Goal: Task Accomplishment & Management: Manage account settings

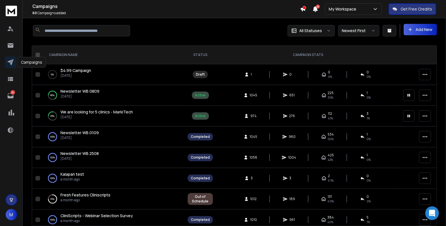
click at [107, 73] on div "0 % $4.99 Campaign [DATE]" at bounding box center [113, 75] width 131 height 14
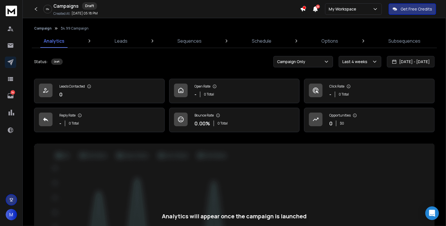
click at [131, 42] on div "Analytics Leads Sequences Schedule Options Subsequences" at bounding box center [232, 41] width 401 height 14
click at [120, 42] on p "Leads" at bounding box center [121, 40] width 13 height 7
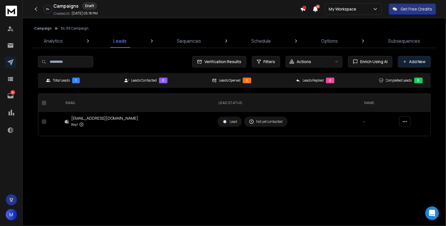
click at [410, 60] on button "Add New" at bounding box center [414, 61] width 33 height 11
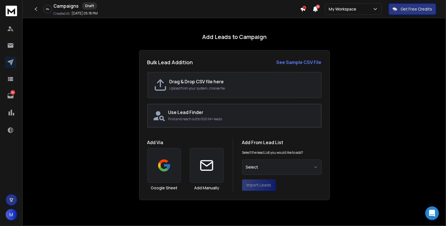
click at [206, 79] on h2 "Drag & Drop CSV file here" at bounding box center [243, 81] width 146 height 7
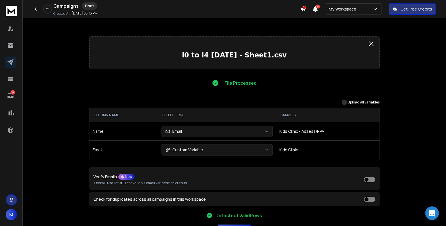
scroll to position [18, 0]
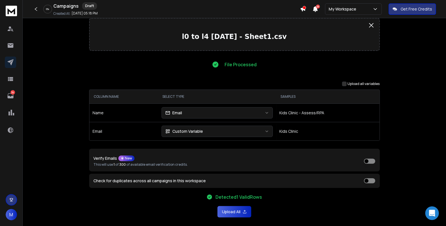
click at [228, 213] on button "Upload All" at bounding box center [235, 211] width 34 height 11
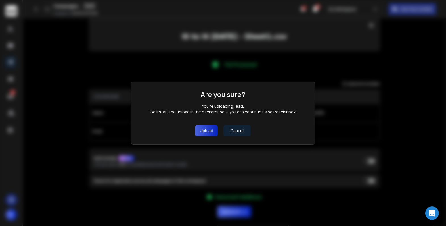
click at [229, 133] on button "Cancel" at bounding box center [237, 130] width 27 height 11
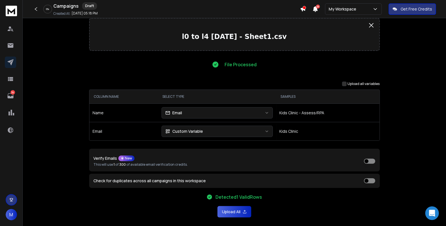
click at [370, 24] on icon at bounding box center [371, 25] width 7 height 7
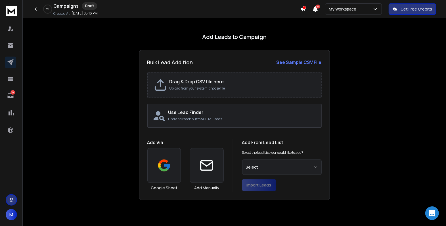
click at [233, 93] on div "Drag & Drop CSV file here Upload from your system, choose file" at bounding box center [234, 85] width 174 height 26
click at [200, 81] on h2 "Drag & Drop CSV file here" at bounding box center [243, 81] width 146 height 7
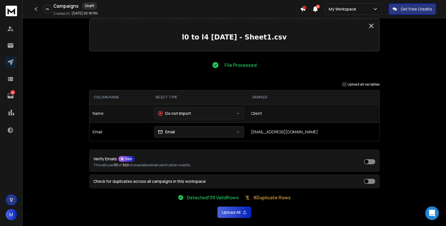
scroll to position [18, 0]
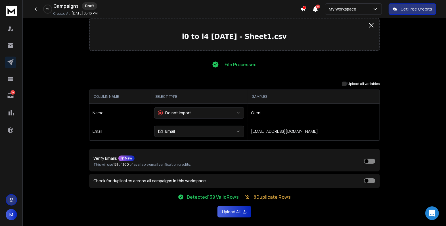
click at [239, 210] on button "Upload All" at bounding box center [235, 211] width 34 height 11
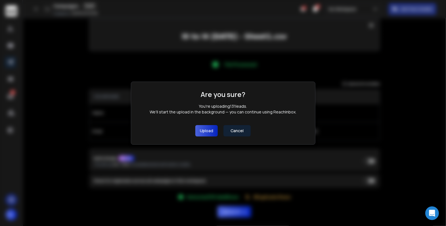
click at [205, 130] on button "Upload" at bounding box center [206, 130] width 22 height 11
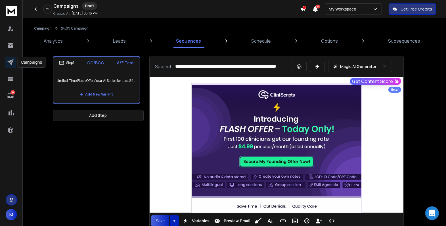
click at [10, 61] on icon at bounding box center [10, 62] width 6 height 6
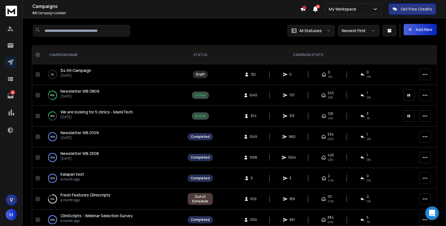
click at [74, 34] on input at bounding box center [81, 30] width 97 height 11
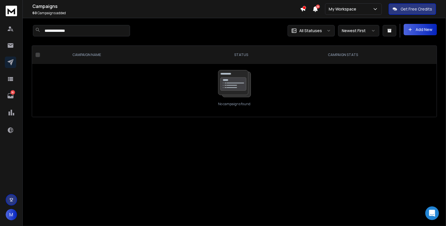
paste input
type input "**********"
click at [368, 9] on div "My Workspace" at bounding box center [353, 9] width 49 height 6
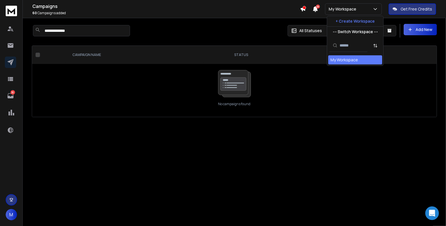
click at [409, 84] on div "No campaigns found" at bounding box center [234, 88] width 404 height 48
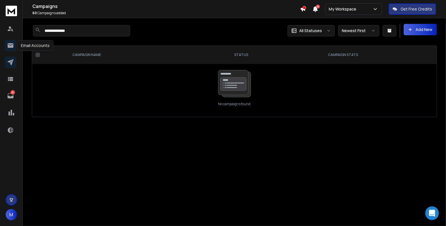
click at [11, 45] on icon at bounding box center [10, 45] width 7 height 7
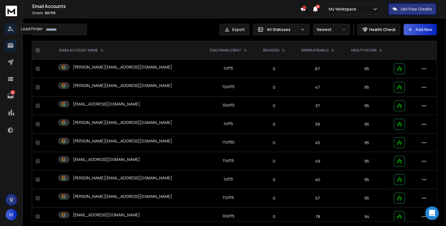
click at [12, 28] on icon at bounding box center [10, 28] width 7 height 7
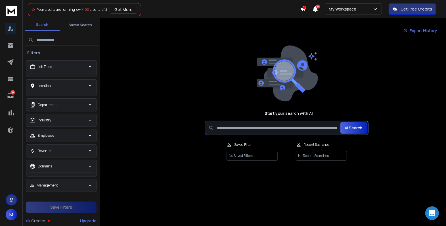
click at [64, 41] on input at bounding box center [61, 39] width 73 height 11
paste input "*"
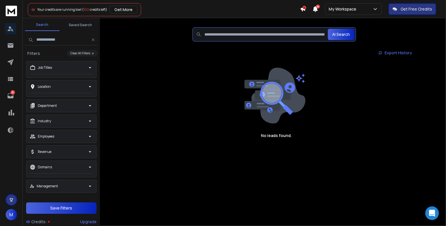
type input "**********"
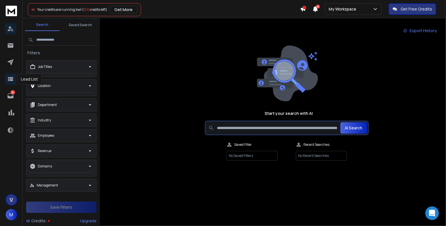
click at [9, 78] on icon at bounding box center [10, 79] width 5 height 4
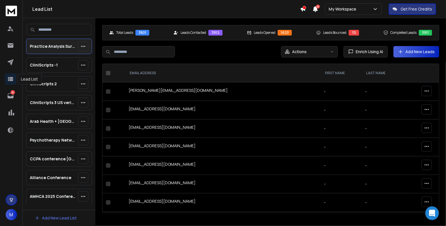
click at [10, 165] on div "30 M" at bounding box center [11, 113] width 23 height 226
click at [83, 65] on icon "button" at bounding box center [83, 64] width 5 height 5
click at [95, 56] on div "Total Leads 3801 Leads Contacted 3912 Leads Opened 1623 Leads Bounced 70 Comple…" at bounding box center [270, 40] width 351 height 44
click at [83, 83] on icon "button" at bounding box center [83, 83] width 5 height 5
click at [33, 87] on div "CliniScripts 2" at bounding box center [59, 83] width 66 height 15
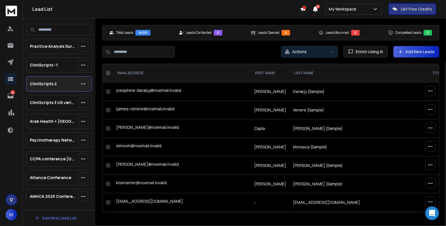
click at [332, 51] on icon "button" at bounding box center [332, 51] width 4 height 5
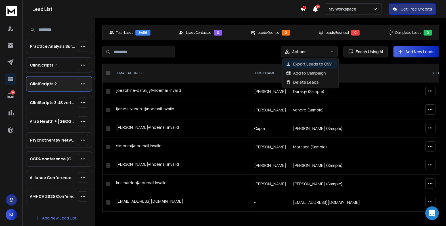
click at [322, 62] on p "Export Leads to CSV" at bounding box center [312, 64] width 38 height 6
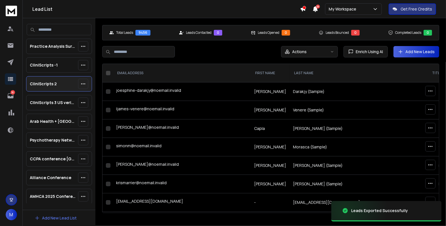
click at [84, 100] on icon "button" at bounding box center [83, 102] width 5 height 5
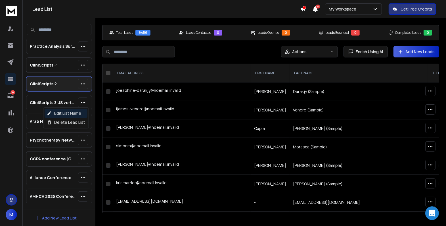
click at [66, 100] on p "CliniScripts 3 US verified (7k)" at bounding box center [53, 103] width 46 height 6
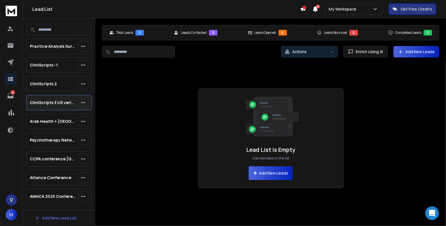
click at [316, 51] on div "Actions" at bounding box center [306, 52] width 43 height 6
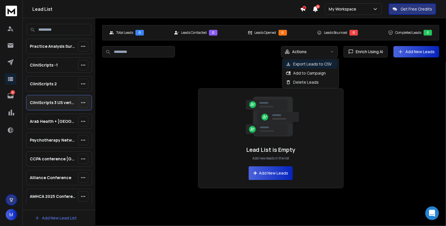
click at [309, 66] on p "Export Leads to CSV" at bounding box center [312, 64] width 38 height 6
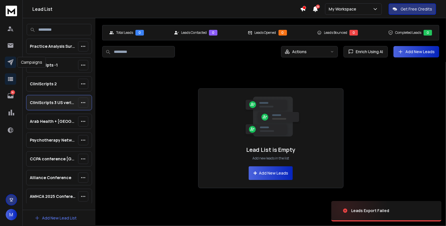
click at [9, 59] on icon at bounding box center [10, 62] width 7 height 7
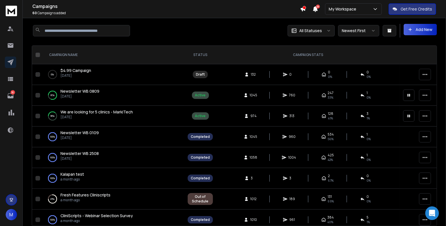
click at [90, 75] on p "[DATE]" at bounding box center [75, 75] width 31 height 5
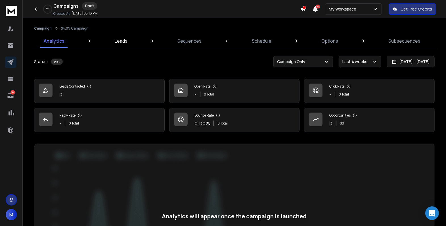
click at [114, 41] on link "Leads" at bounding box center [121, 41] width 20 height 14
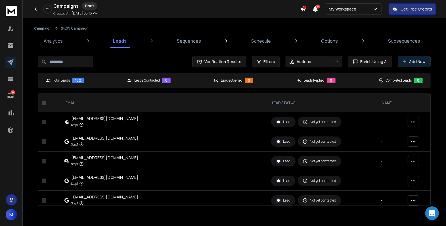
click at [414, 59] on button "Add New" at bounding box center [414, 61] width 33 height 11
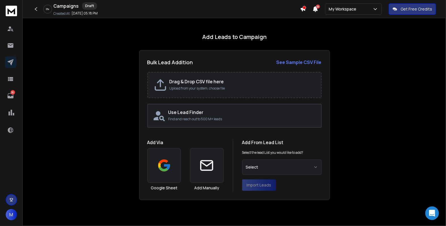
click at [174, 80] on h2 "Drag & Drop CSV file here" at bounding box center [243, 81] width 146 height 7
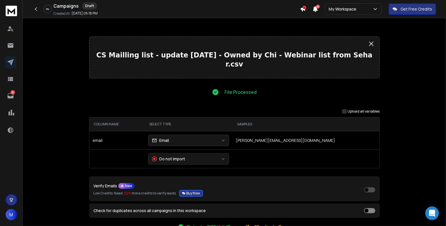
scroll to position [21, 0]
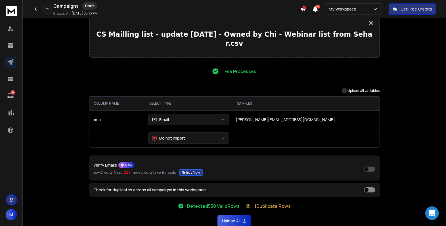
click at [231, 215] on button "Upload All" at bounding box center [235, 220] width 34 height 11
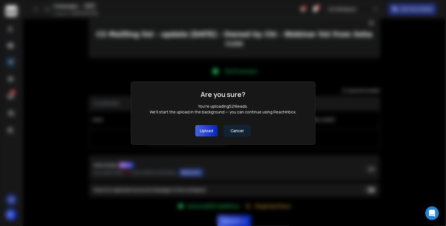
click at [213, 129] on button "Upload" at bounding box center [206, 130] width 22 height 11
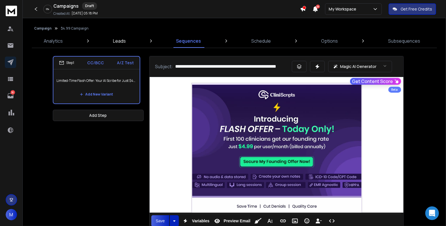
click at [119, 41] on p "Leads" at bounding box center [119, 40] width 13 height 7
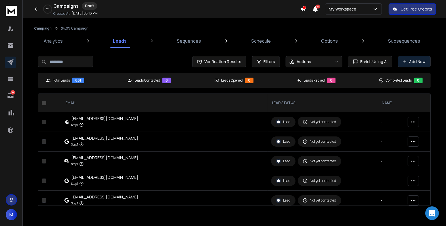
click at [414, 62] on button "Add New" at bounding box center [414, 61] width 33 height 11
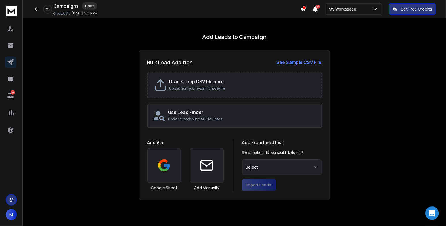
click at [211, 82] on h2 "Drag & Drop CSV file here" at bounding box center [243, 81] width 146 height 7
click at [10, 80] on icon at bounding box center [10, 79] width 5 height 4
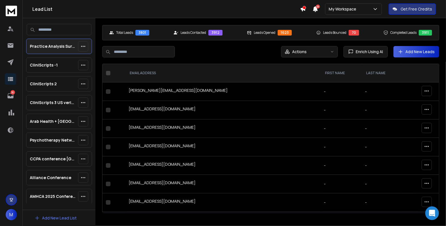
click at [82, 82] on icon "button" at bounding box center [83, 83] width 5 height 5
click at [49, 81] on p "CliniScripts 2" at bounding box center [43, 84] width 27 height 6
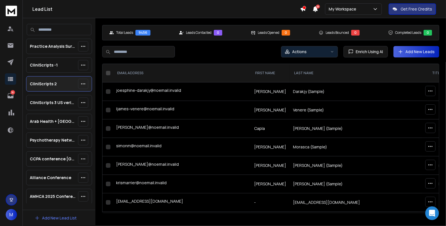
click at [319, 50] on div "Actions" at bounding box center [306, 52] width 43 height 6
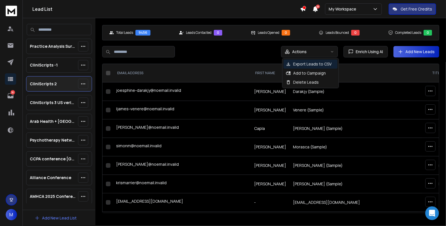
click at [315, 66] on p "Export Leads to CSV" at bounding box center [312, 64] width 38 height 6
click at [52, 103] on p "CliniScripts 3 US verified (7k)" at bounding box center [53, 103] width 46 height 6
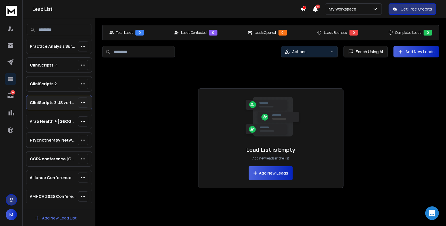
click at [334, 50] on icon "button" at bounding box center [332, 51] width 4 height 5
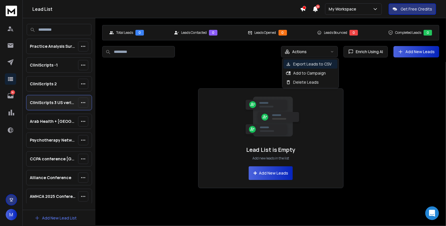
click at [320, 66] on p "Export Leads to CSV" at bounding box center [312, 64] width 38 height 6
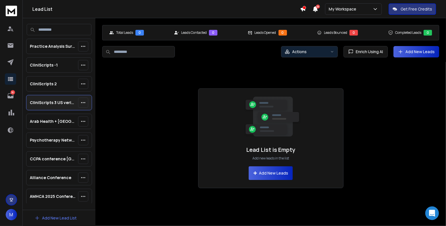
click at [325, 49] on div "Actions" at bounding box center [306, 52] width 43 height 6
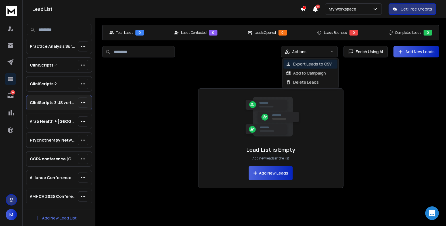
click at [309, 63] on p "Export Leads to CSV" at bounding box center [312, 64] width 38 height 6
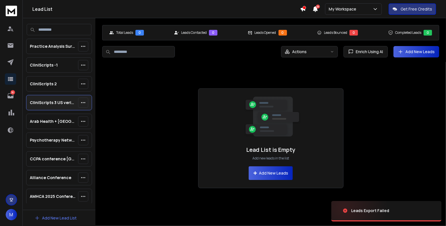
click at [57, 86] on div "CliniScripts 2" at bounding box center [59, 83] width 66 height 15
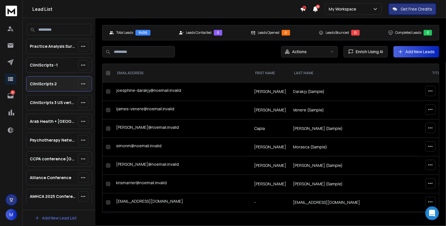
click at [53, 97] on div "CliniScripts 3 US verified (7k)" at bounding box center [59, 102] width 66 height 15
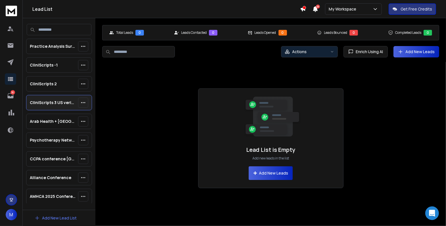
click at [322, 52] on div "Actions" at bounding box center [306, 52] width 43 height 6
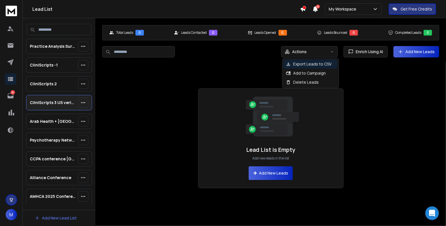
click at [315, 62] on p "Export Leads to CSV" at bounding box center [312, 64] width 38 height 6
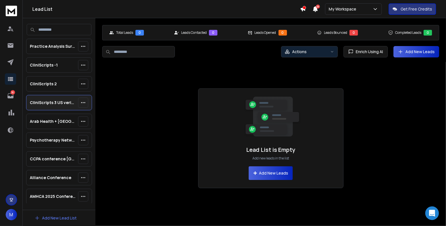
click at [323, 52] on div "Actions" at bounding box center [306, 52] width 43 height 6
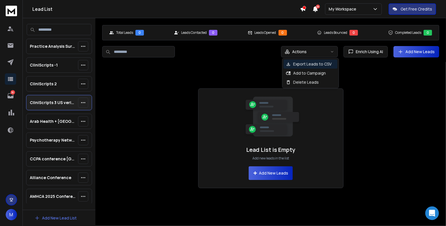
click at [317, 63] on p "Export Leads to CSV" at bounding box center [312, 64] width 38 height 6
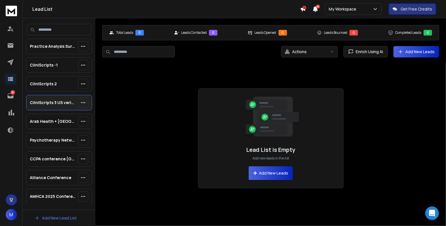
click at [61, 102] on p "CliniScripts 3 US verified (7k)" at bounding box center [53, 103] width 46 height 6
click at [53, 84] on p "CliniScripts 2" at bounding box center [43, 84] width 27 height 6
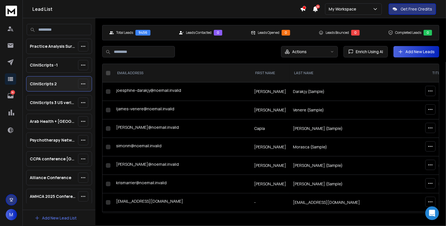
click at [54, 102] on p "CliniScripts 3 US verified (7k)" at bounding box center [53, 103] width 46 height 6
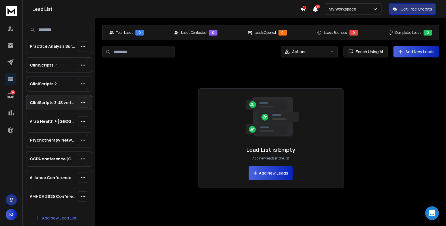
click at [63, 83] on div "CliniScripts 2" at bounding box center [59, 83] width 66 height 15
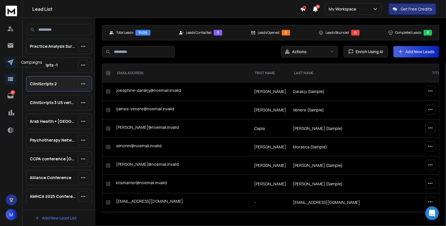
click at [9, 60] on icon at bounding box center [10, 62] width 7 height 7
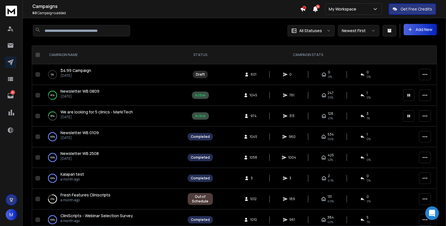
click at [94, 76] on div "0 % $4.99 Campaign [DATE]" at bounding box center [113, 75] width 131 height 14
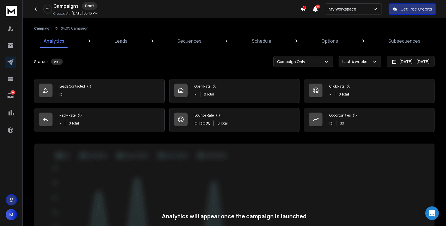
click at [132, 41] on div "Analytics Leads Sequences Schedule Options Subsequences" at bounding box center [232, 41] width 401 height 14
click at [113, 40] on link "Leads" at bounding box center [121, 41] width 20 height 14
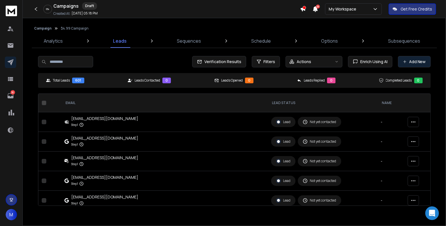
click at [409, 61] on button "Add New" at bounding box center [414, 61] width 33 height 11
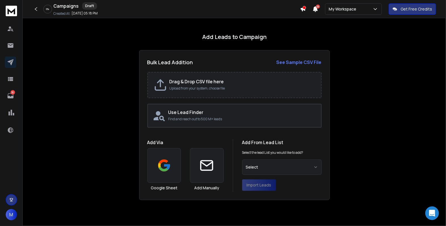
click at [180, 84] on h2 "Drag & Drop CSV file here" at bounding box center [243, 81] width 146 height 7
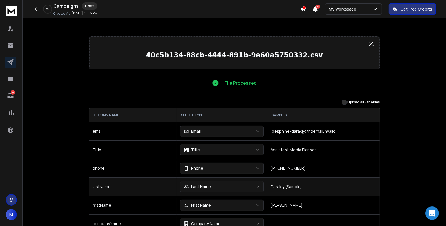
scroll to position [168, 0]
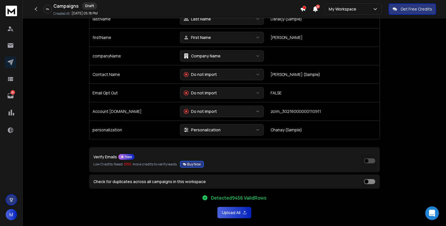
click at [235, 210] on button "Upload All" at bounding box center [235, 212] width 34 height 11
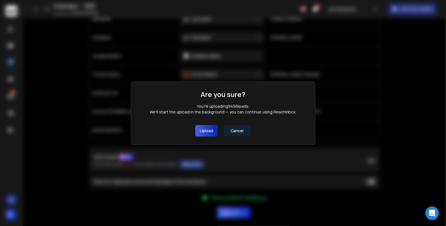
click at [207, 131] on button "Upload" at bounding box center [206, 130] width 22 height 11
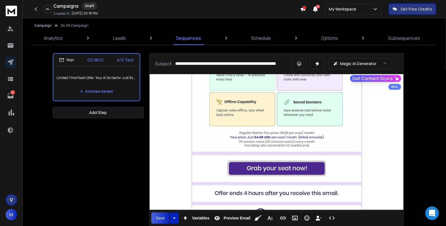
scroll to position [295, 0]
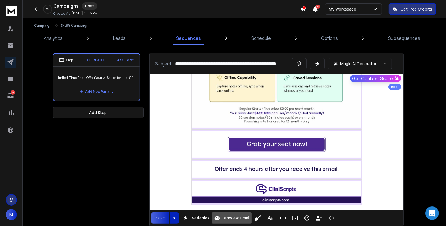
click at [230, 217] on span "Preview Email" at bounding box center [237, 218] width 29 height 5
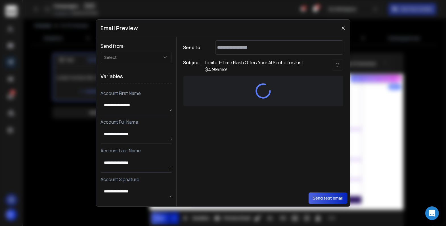
type textarea "**********"
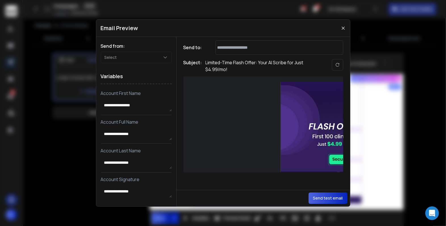
type textarea "*******"
type textarea "**********"
type textarea "*****"
type textarea "*******"
click at [235, 47] on input at bounding box center [280, 47] width 124 height 10
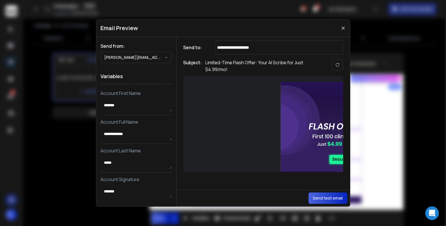
type input "**********"
click at [320, 201] on button "Send test email" at bounding box center [328, 197] width 39 height 11
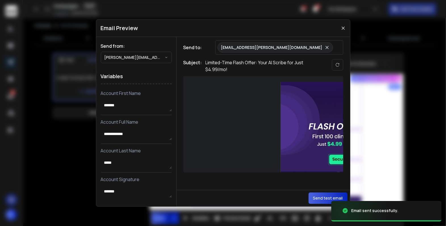
click at [342, 27] on icon at bounding box center [343, 28] width 5 height 5
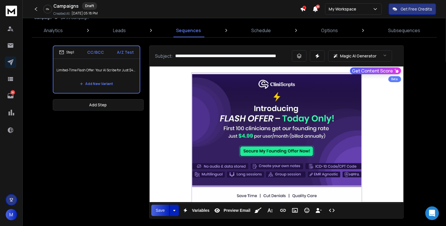
scroll to position [0, 0]
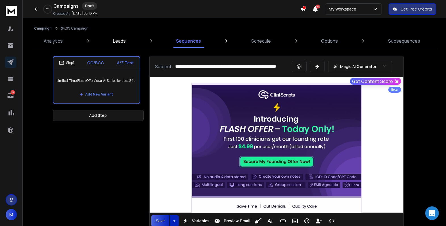
click at [123, 36] on link "Leads" at bounding box center [120, 41] width 20 height 14
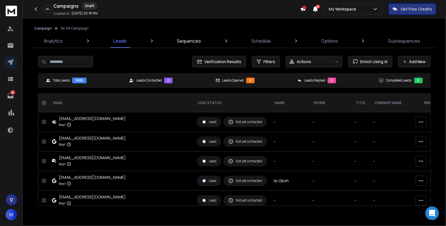
click at [195, 39] on p "Sequences" at bounding box center [189, 40] width 24 height 7
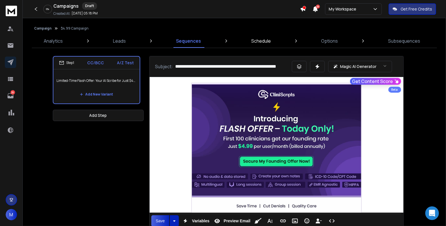
click at [262, 40] on p "Schedule" at bounding box center [261, 40] width 20 height 7
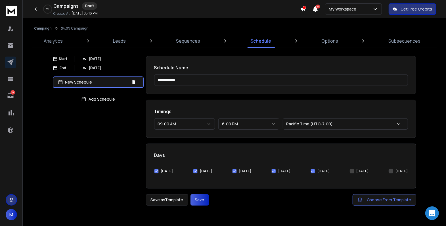
click at [101, 68] on p "[DATE]" at bounding box center [95, 68] width 12 height 5
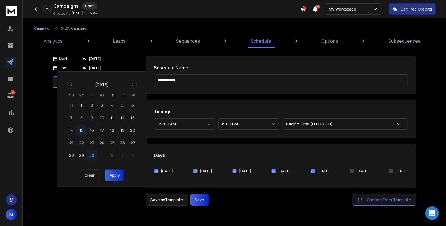
click at [89, 151] on button "30" at bounding box center [92, 155] width 10 height 10
click at [133, 85] on icon "Go to next month" at bounding box center [132, 84] width 5 height 5
click at [103, 129] on button "15" at bounding box center [102, 130] width 10 height 10
click at [112, 176] on button "Apply" at bounding box center [114, 175] width 19 height 11
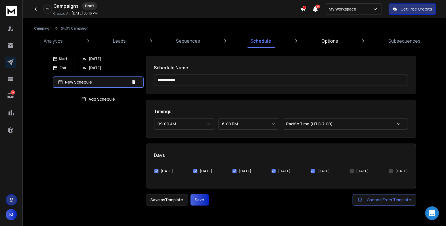
click at [327, 38] on p "Options" at bounding box center [330, 40] width 17 height 7
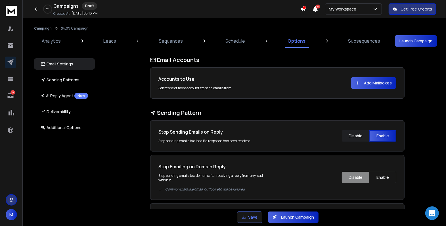
click at [374, 85] on button "Add Mailboxes" at bounding box center [373, 82] width 45 height 11
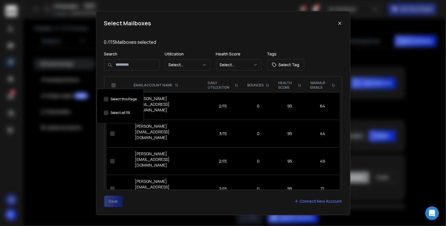
click at [104, 111] on button "Select this Page" at bounding box center [106, 112] width 5 height 5
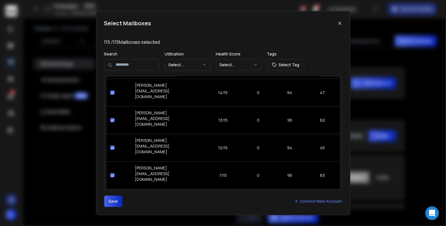
scroll to position [648, 0]
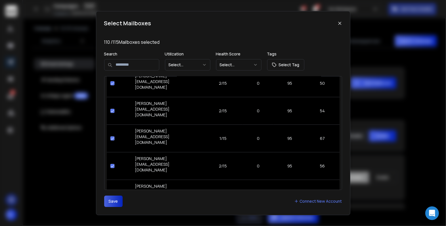
scroll to position [2001, 0]
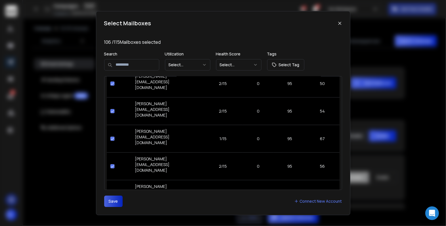
scroll to position [2014, 0]
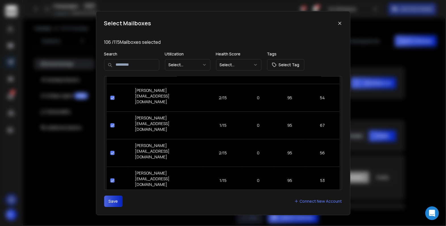
click at [116, 200] on button "Save" at bounding box center [113, 200] width 18 height 11
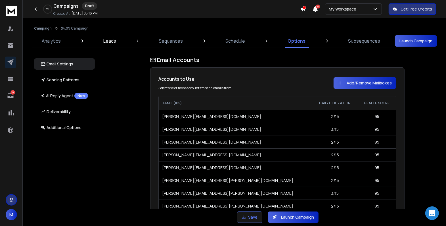
click at [116, 37] on p "Leads" at bounding box center [110, 40] width 13 height 7
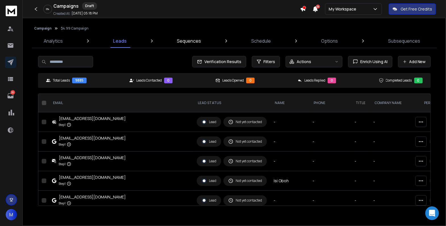
click at [180, 42] on p "Sequences" at bounding box center [189, 40] width 24 height 7
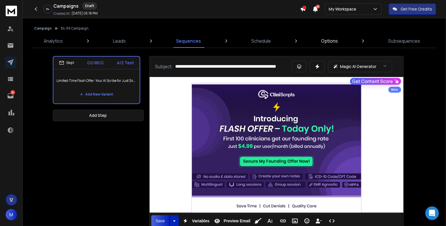
click at [338, 39] on p "Options" at bounding box center [330, 40] width 17 height 7
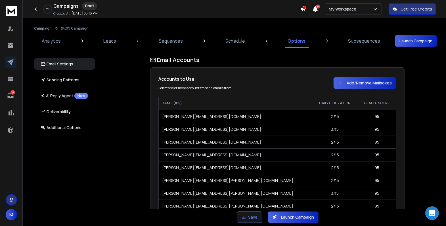
click at [292, 219] on button "Launch Campaign" at bounding box center [293, 216] width 51 height 11
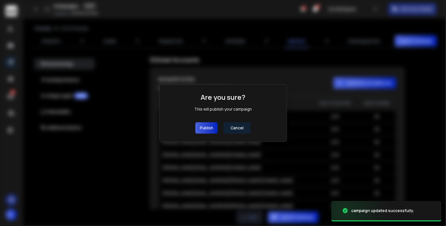
click at [204, 129] on button "Publish" at bounding box center [206, 127] width 22 height 11
